Goal: Task Accomplishment & Management: Manage account settings

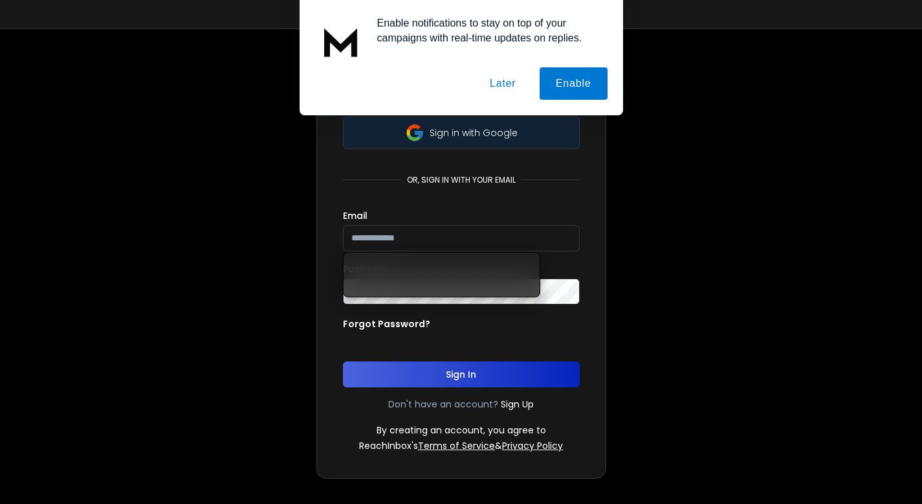
click at [452, 129] on p "Sign in with Google" at bounding box center [474, 132] width 88 height 13
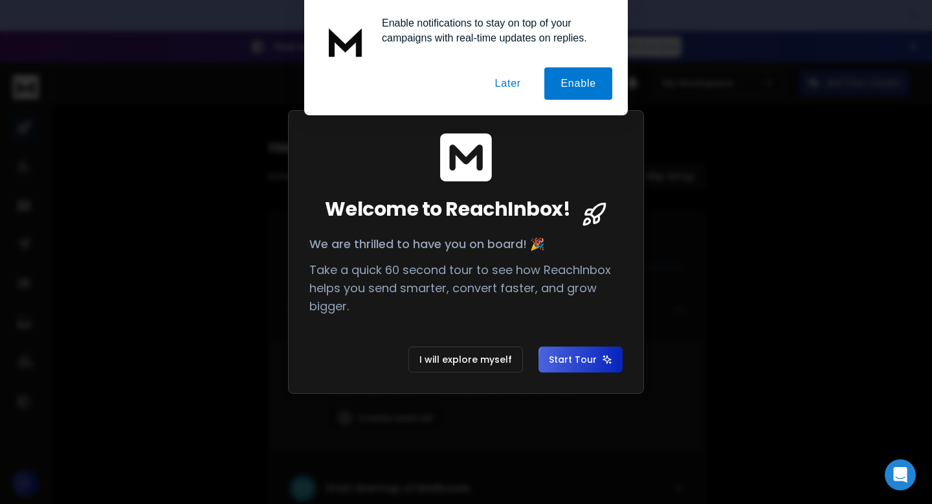
click at [504, 86] on button "Later" at bounding box center [507, 83] width 58 height 32
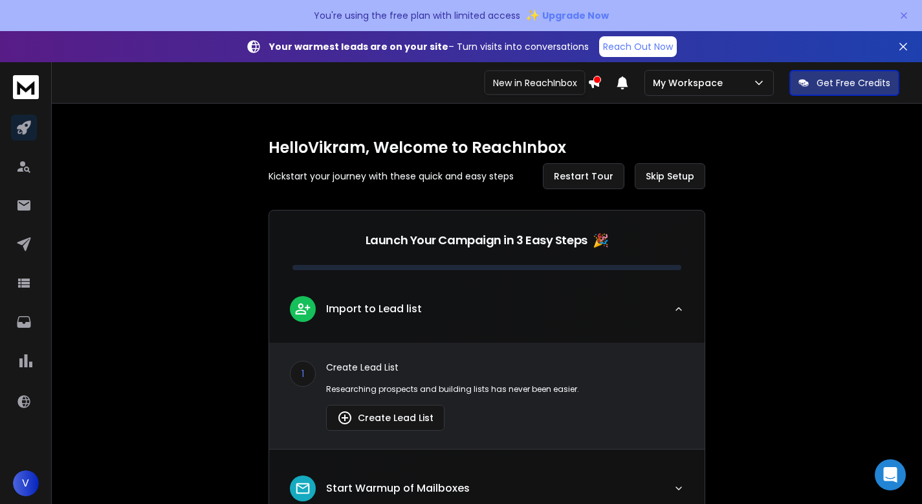
click at [596, 78] on div at bounding box center [598, 80] width 8 height 8
click at [597, 84] on icon at bounding box center [594, 83] width 10 height 10
click at [21, 496] on div "V" at bounding box center [26, 285] width 52 height 447
click at [30, 486] on span "V" at bounding box center [26, 483] width 26 height 26
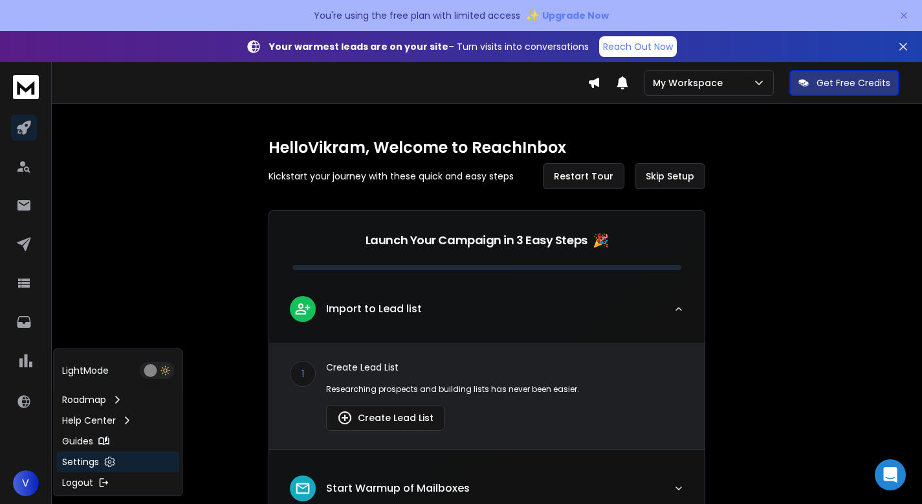
click at [80, 460] on p "Settings" at bounding box center [80, 461] width 37 height 13
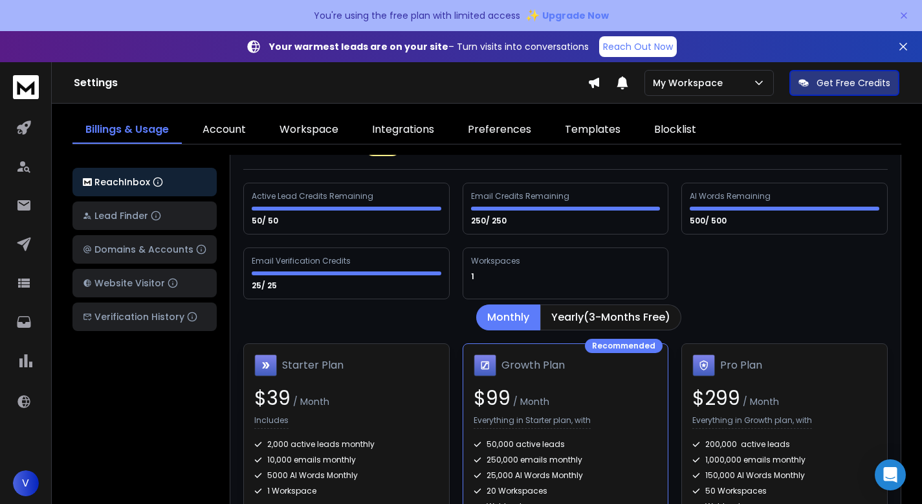
scroll to position [108, 0]
